Goal: Task Accomplishment & Management: Use online tool/utility

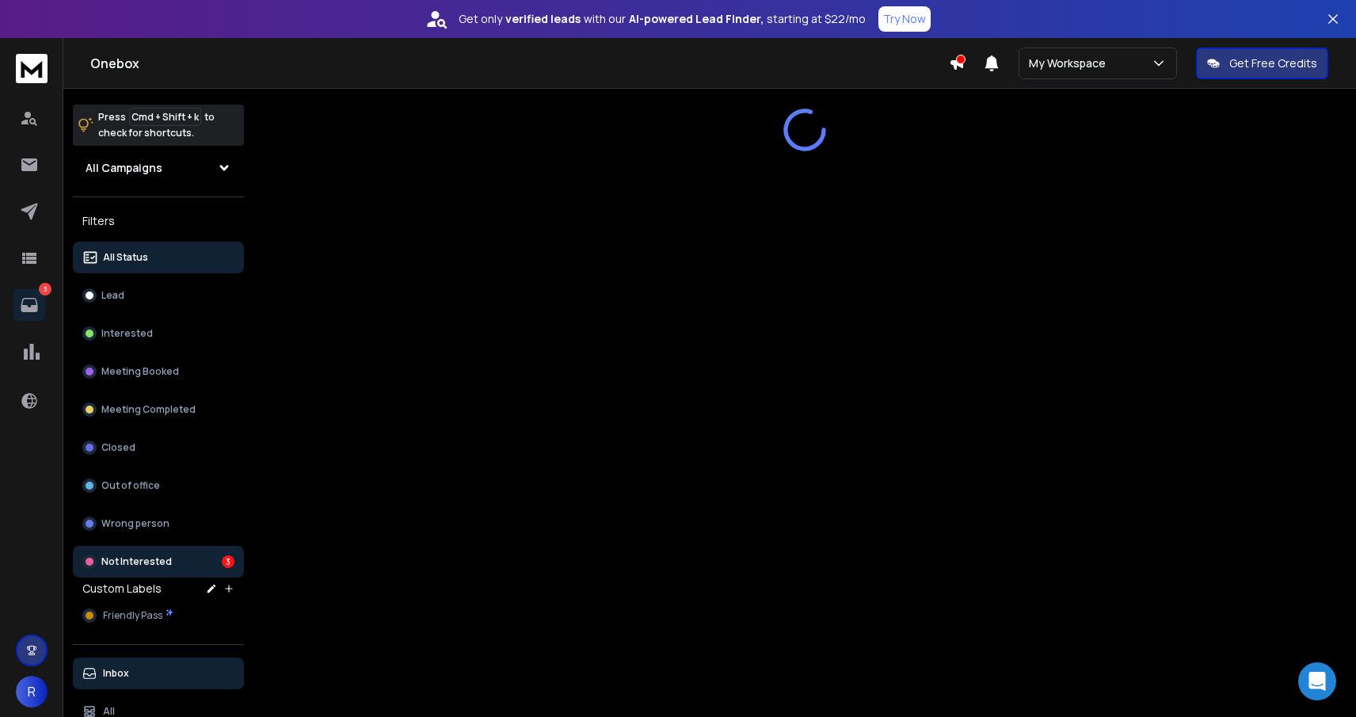
click at [159, 564] on p "Not Interested" at bounding box center [136, 561] width 71 height 13
click at [32, 170] on icon at bounding box center [29, 164] width 16 height 13
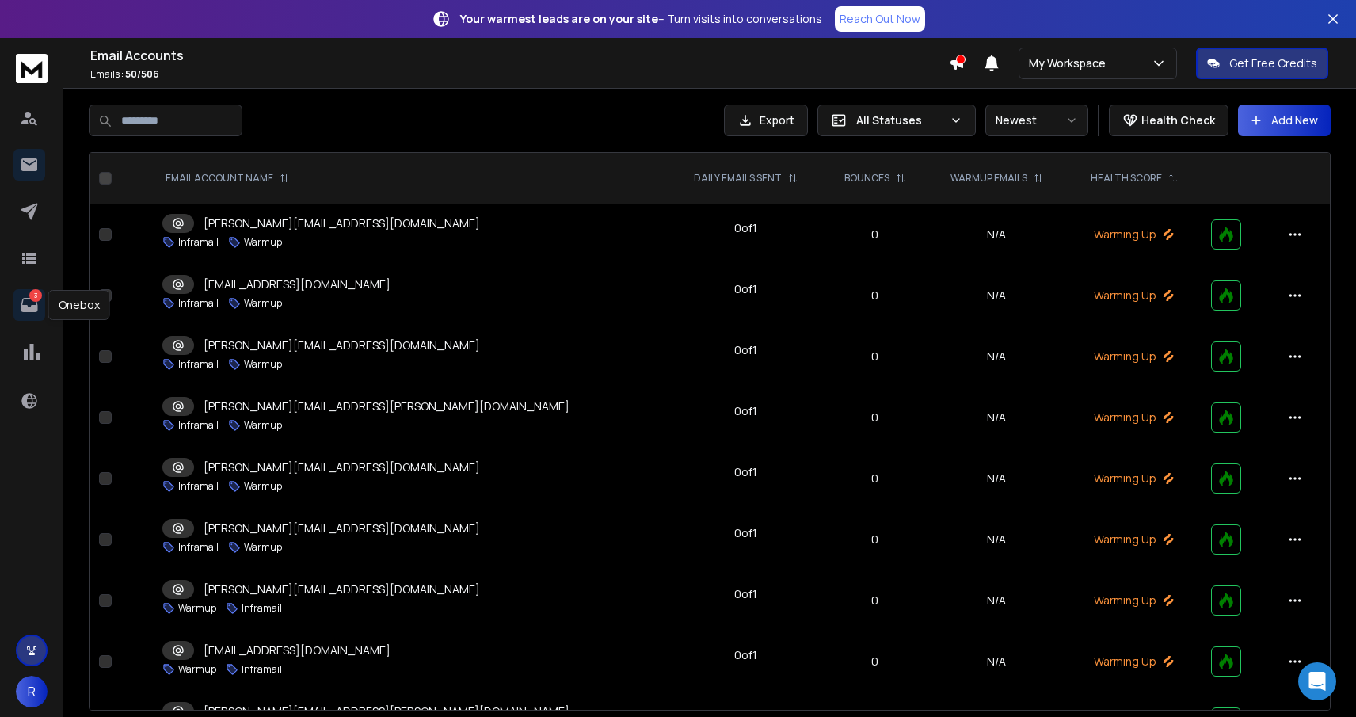
click at [26, 304] on icon at bounding box center [29, 305] width 19 height 19
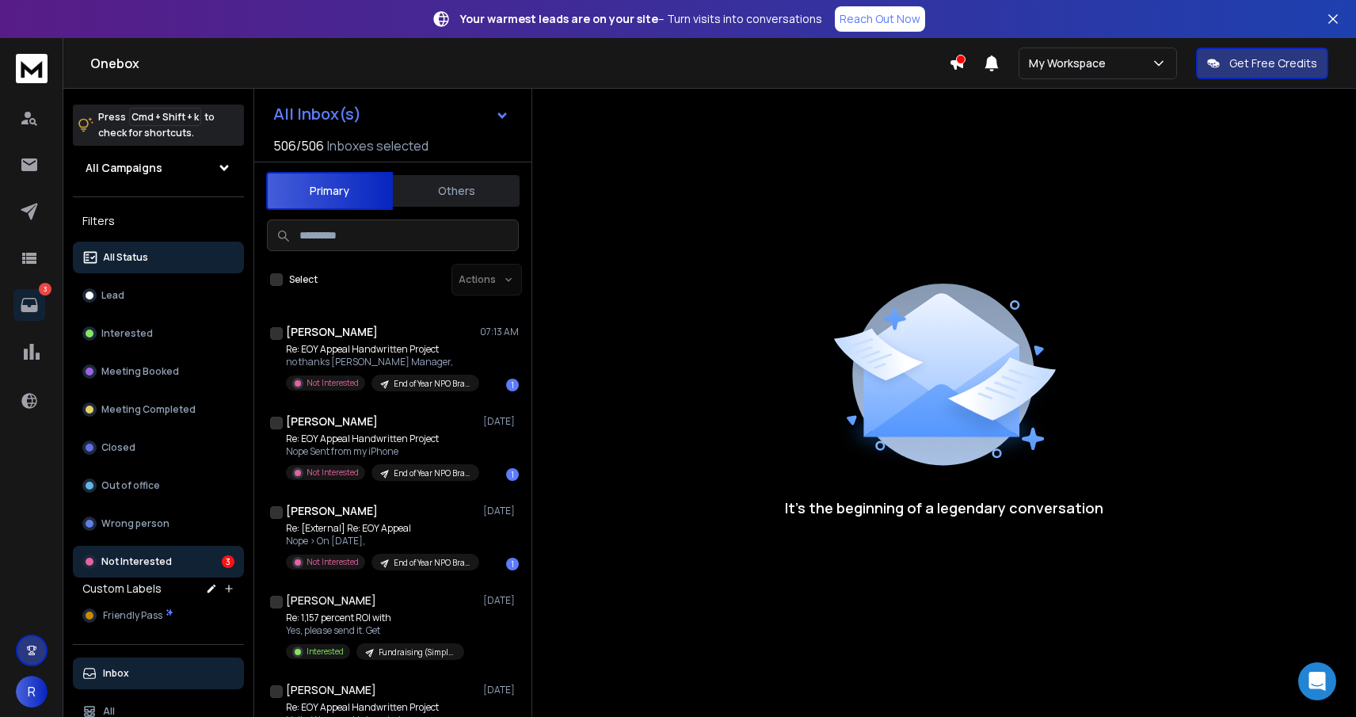
click at [179, 556] on button "Not Interested 3" at bounding box center [158, 562] width 171 height 32
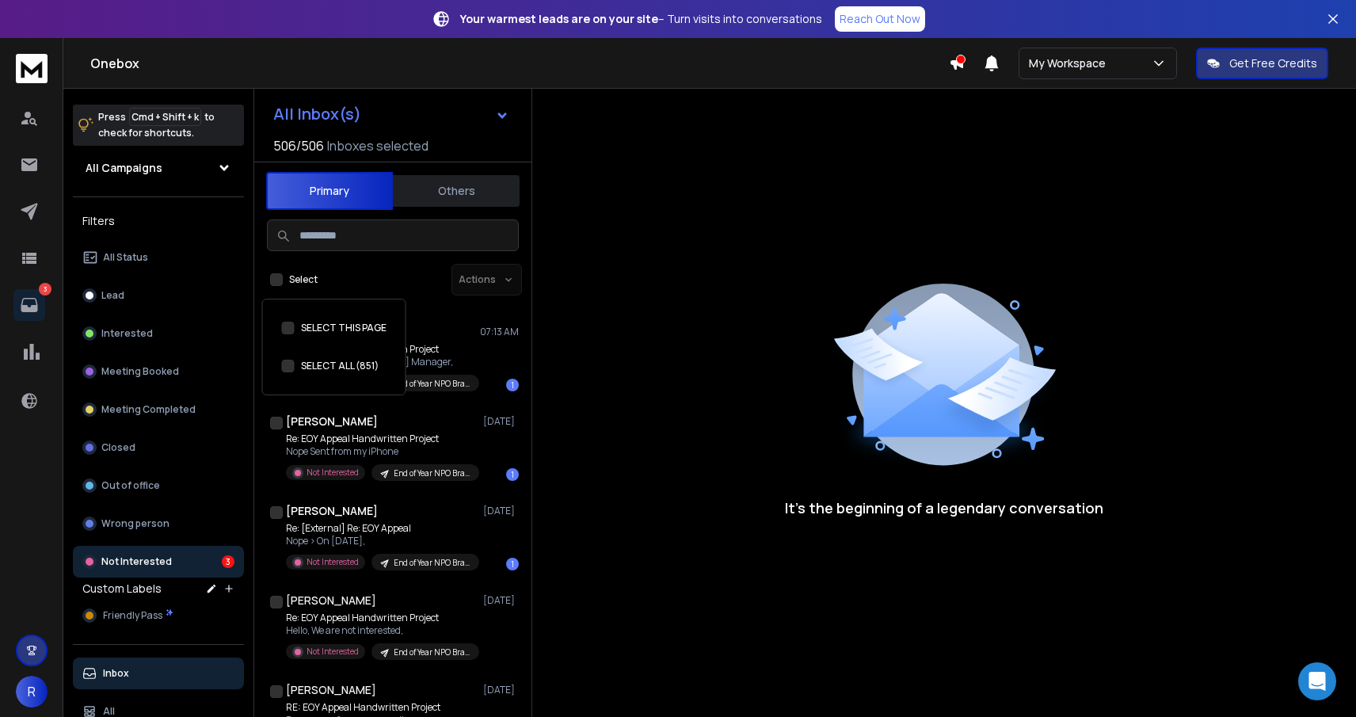
click at [290, 334] on div "SELECT THIS PAGE" at bounding box center [334, 328] width 105 height 32
click at [290, 330] on button "SELECT THIS PAGE" at bounding box center [288, 328] width 13 height 13
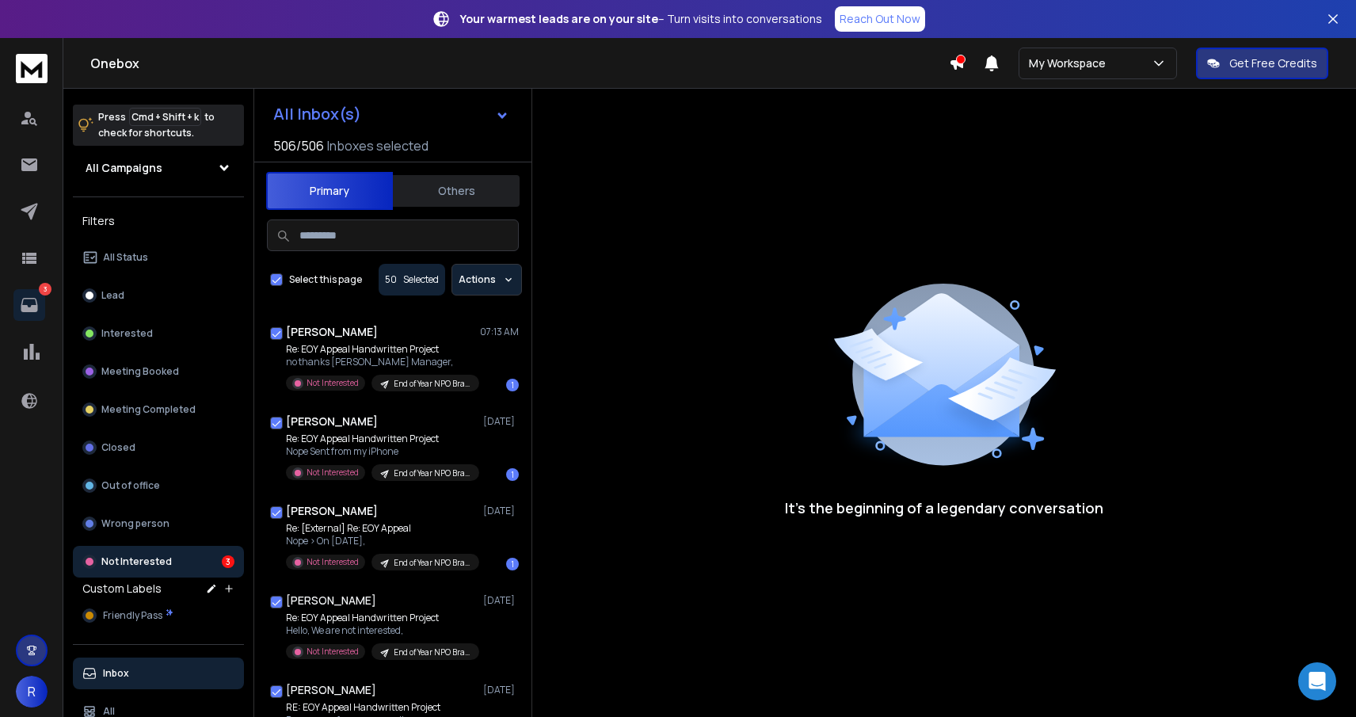
click at [491, 276] on p "Actions" at bounding box center [477, 279] width 37 height 13
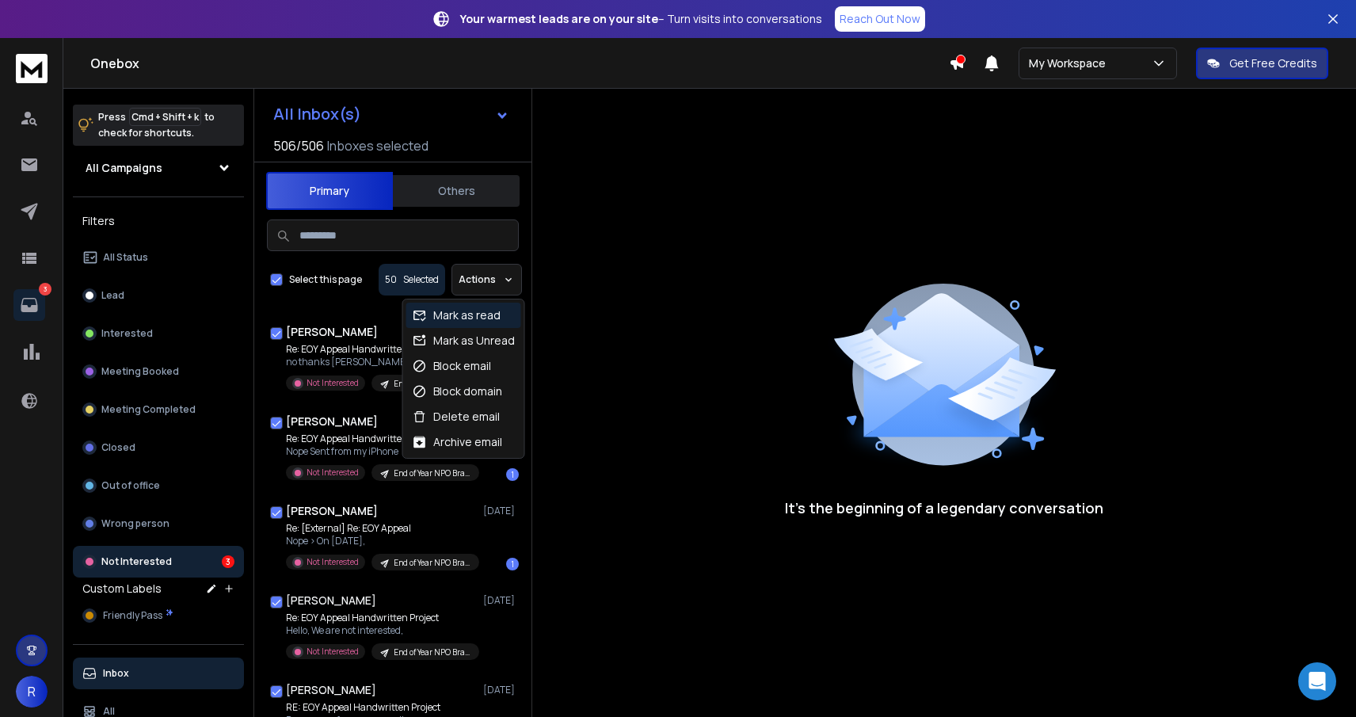
click at [480, 318] on div "Mark as read" at bounding box center [457, 315] width 88 height 16
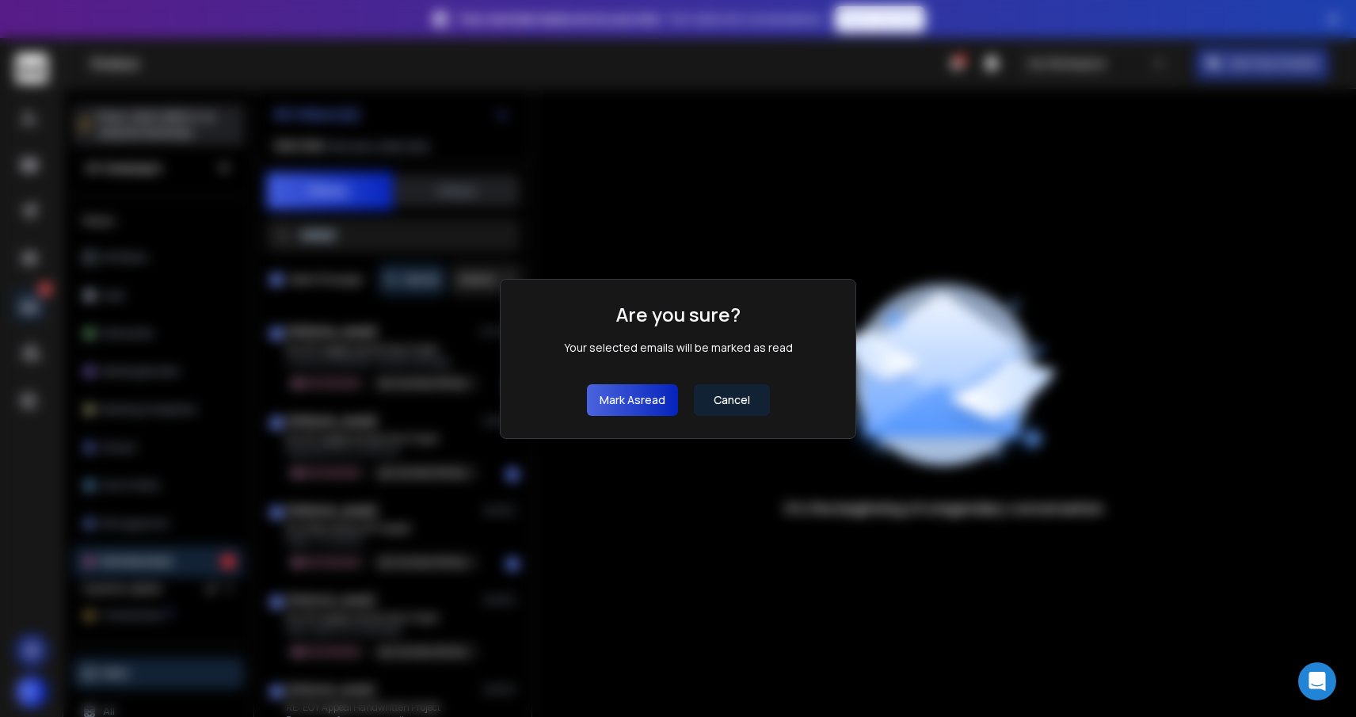
click at [653, 401] on p "Mark as read" at bounding box center [633, 400] width 66 height 16
